Goal: Find specific page/section: Find specific page/section

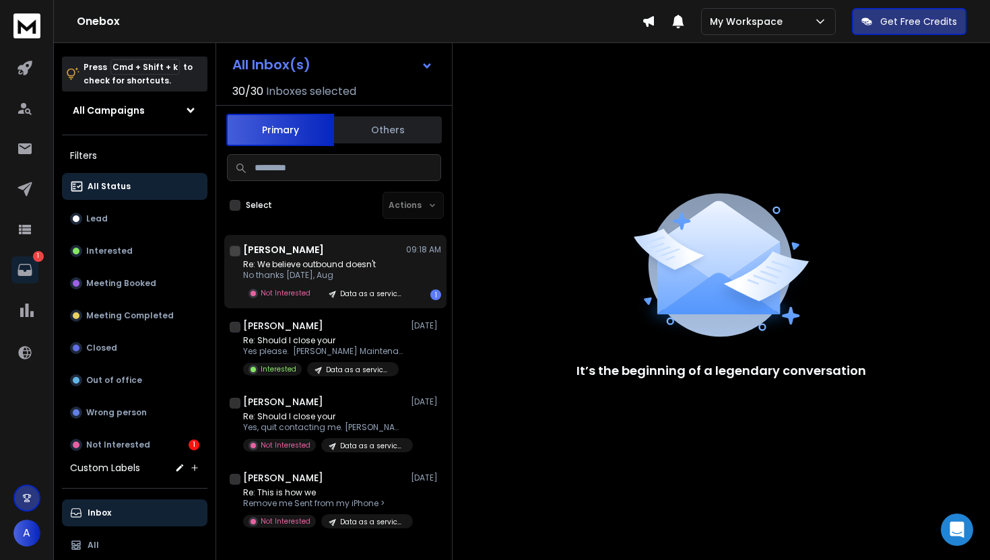
click at [374, 260] on p "Re: We believe outbound doesn't" at bounding box center [324, 264] width 162 height 11
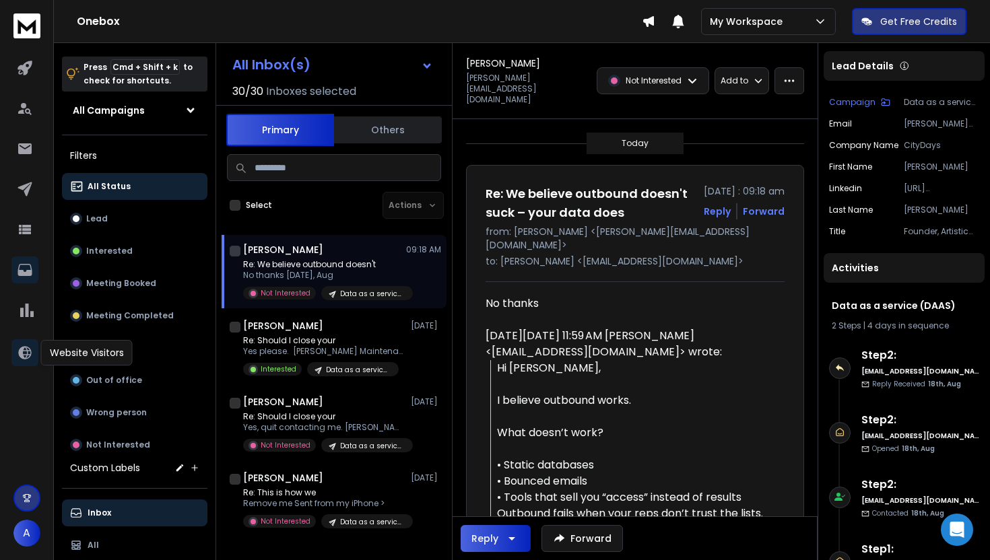
click at [24, 356] on icon at bounding box center [25, 353] width 16 height 16
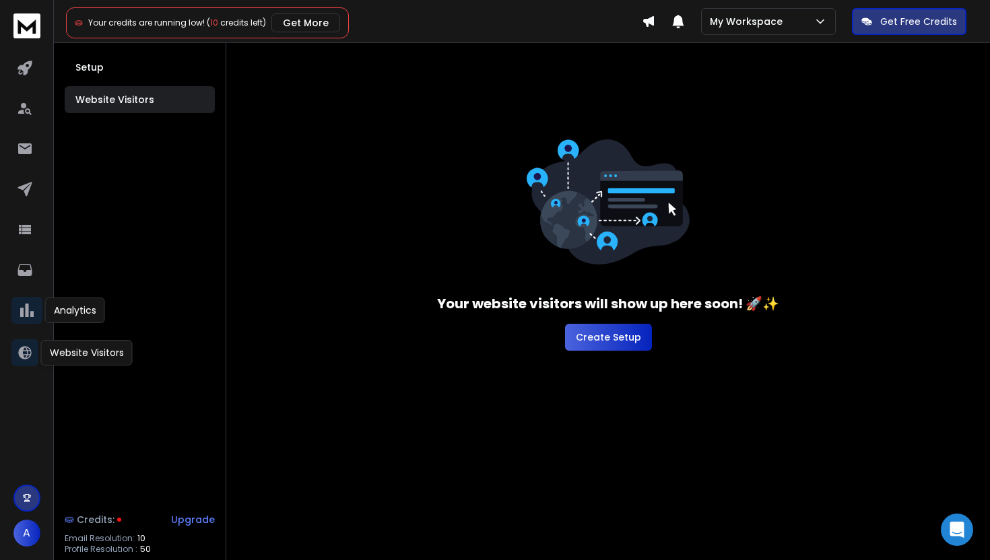
click at [28, 317] on icon at bounding box center [27, 310] width 20 height 20
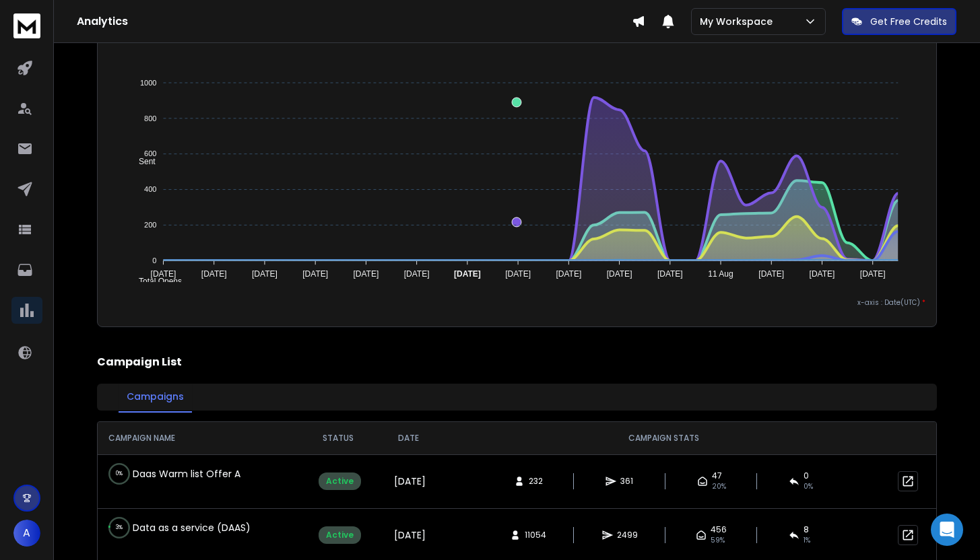
scroll to position [255, 0]
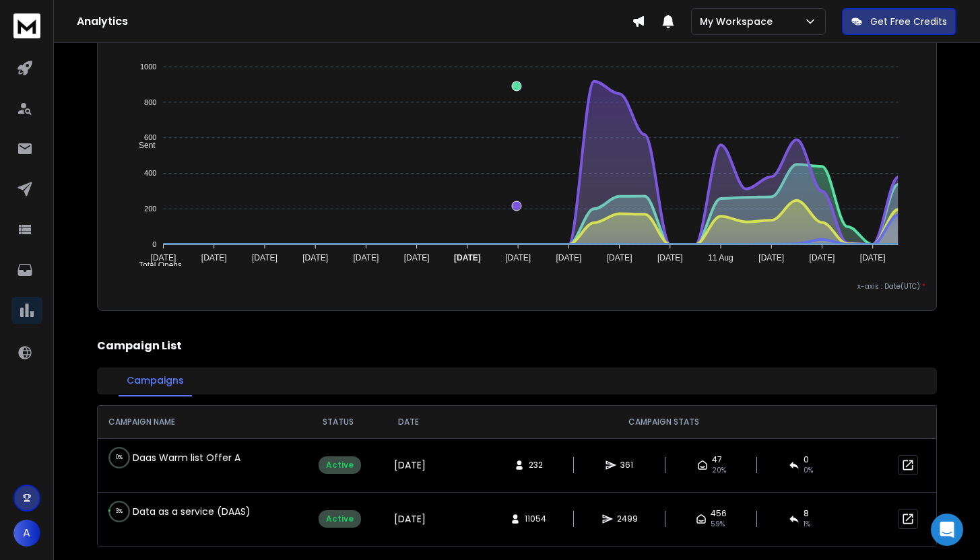
click at [908, 523] on icon at bounding box center [908, 520] width 10 height 10
click at [34, 73] on link at bounding box center [24, 68] width 27 height 27
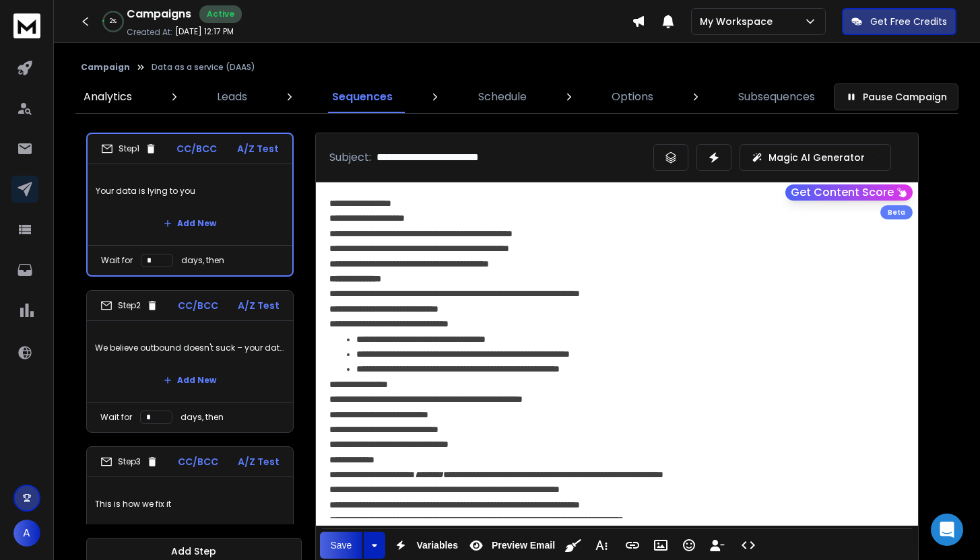
scroll to position [83, 0]
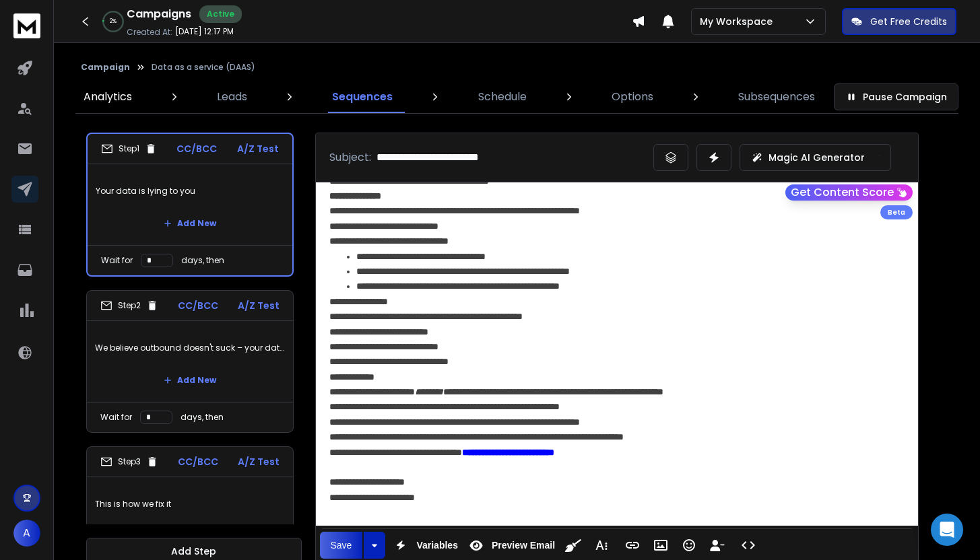
click at [125, 103] on p "Analytics" at bounding box center [108, 97] width 48 height 16
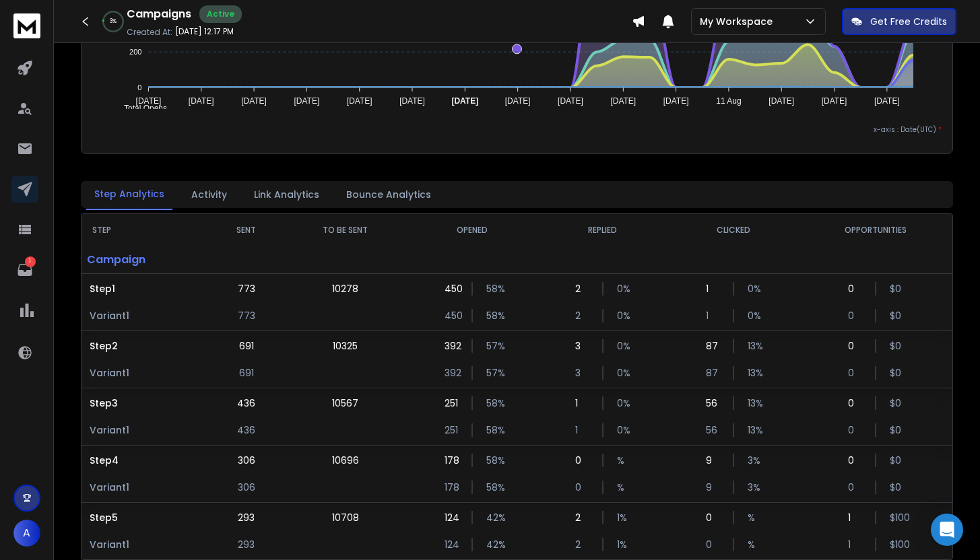
scroll to position [511, 0]
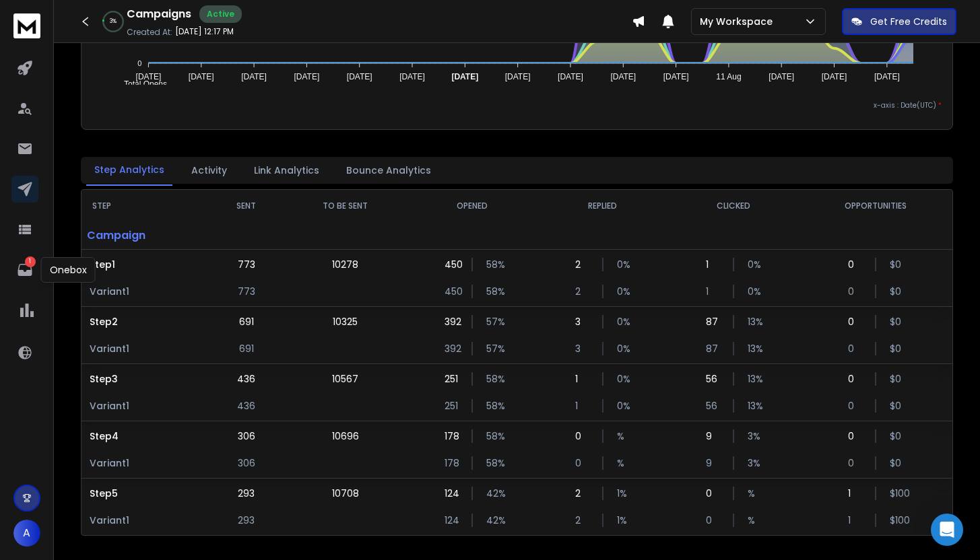
click at [27, 255] on div "1" at bounding box center [26, 213] width 31 height 317
click at [26, 267] on icon at bounding box center [25, 270] width 16 height 16
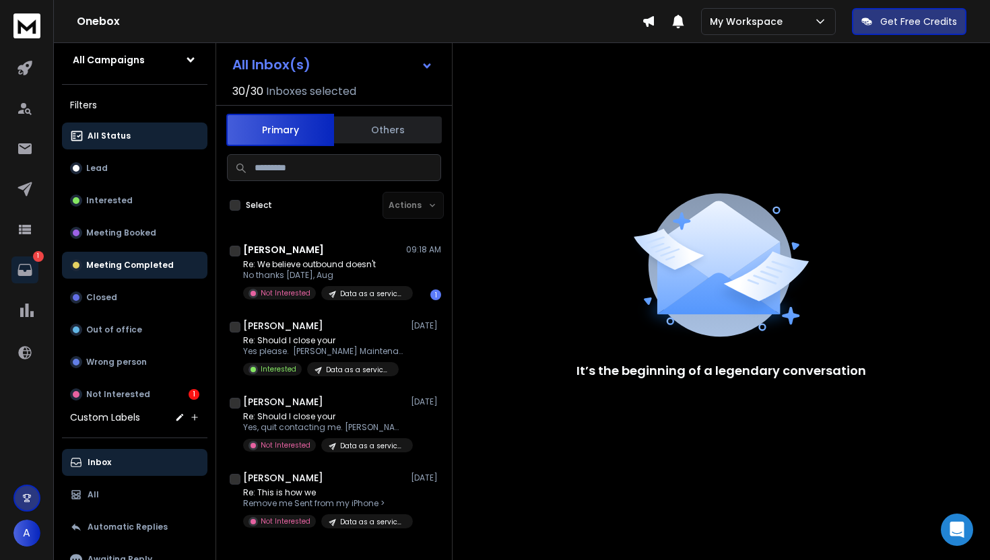
scroll to position [107, 0]
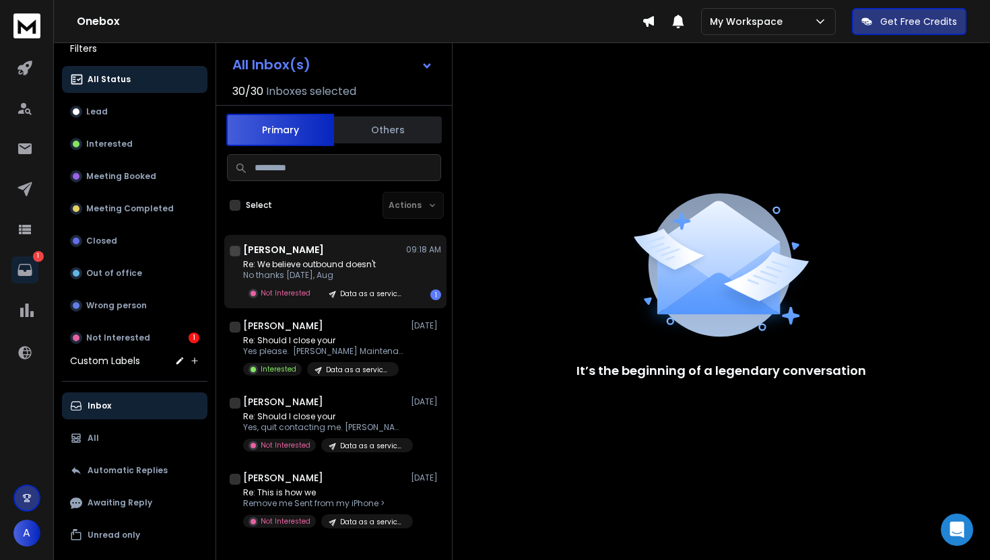
click at [273, 257] on div "Chris Wells 09:18 AM Re: We believe outbound doesn't No thanks On Mon, Aug Not …" at bounding box center [342, 271] width 198 height 57
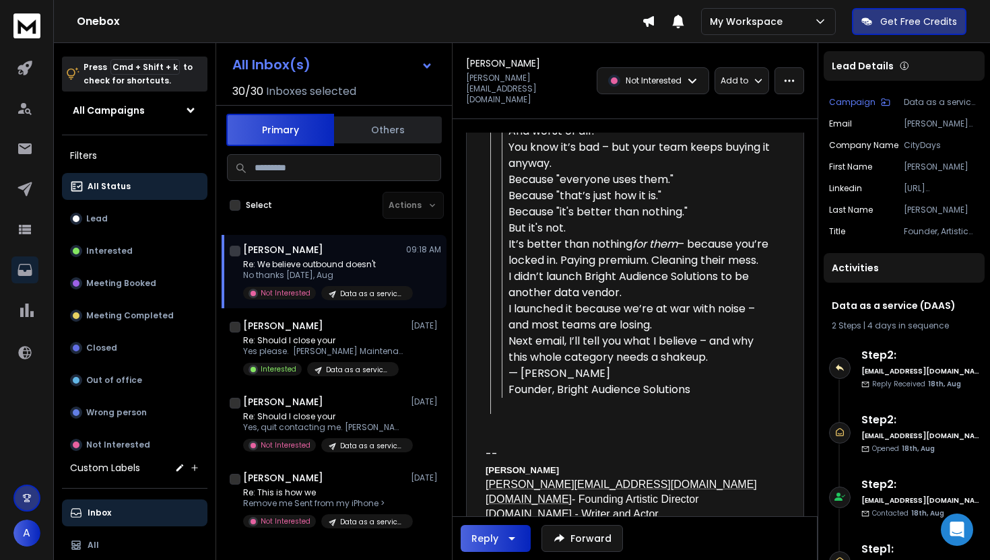
scroll to position [1074, 0]
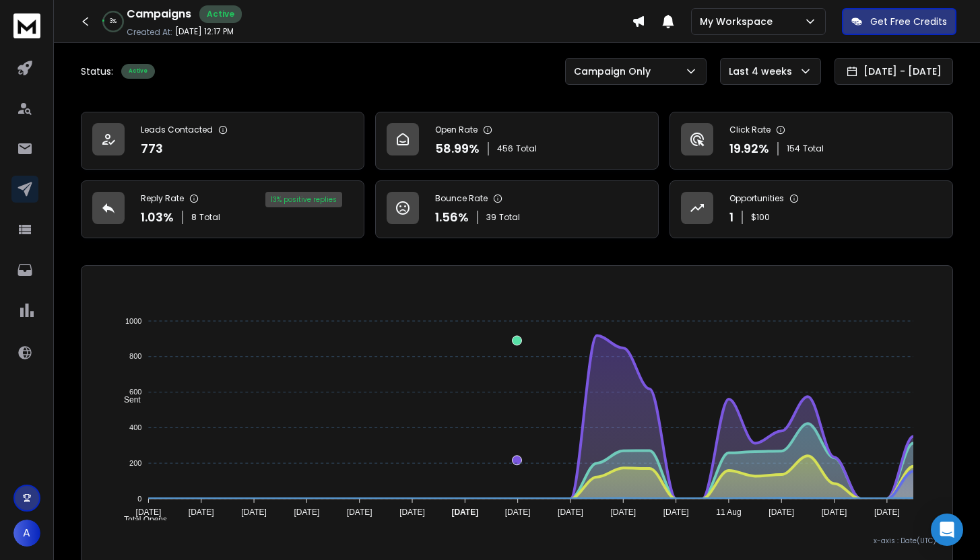
scroll to position [71, 0]
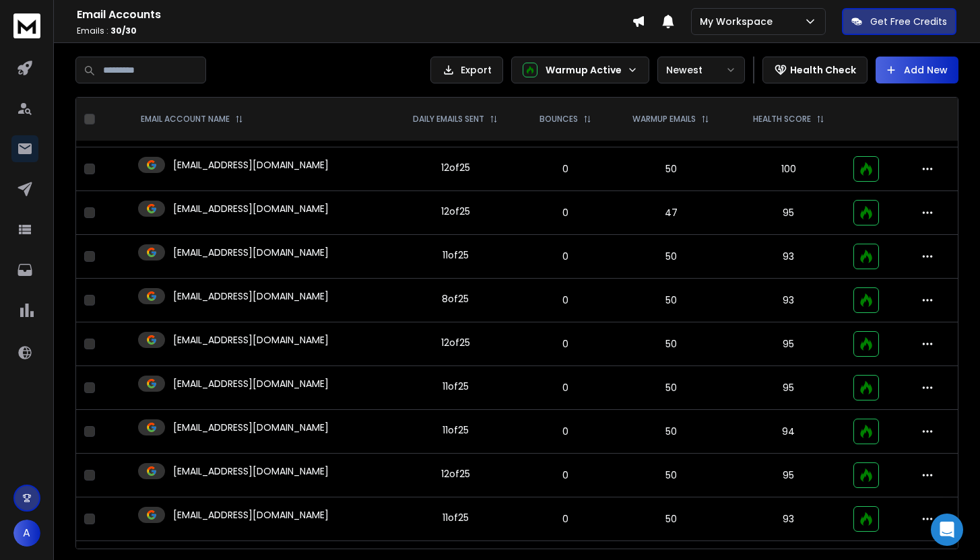
scroll to position [124, 0]
